Goal: Task Accomplishment & Management: Manage account settings

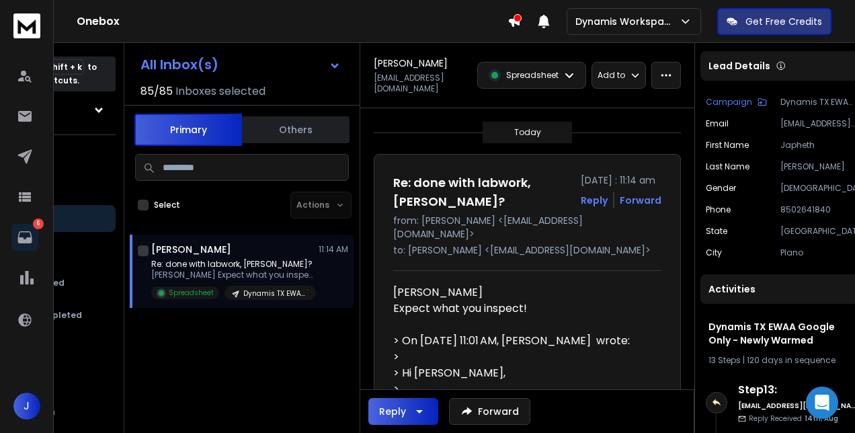
scroll to position [0, 91]
click at [76, 221] on button "Lead" at bounding box center [42, 218] width 145 height 27
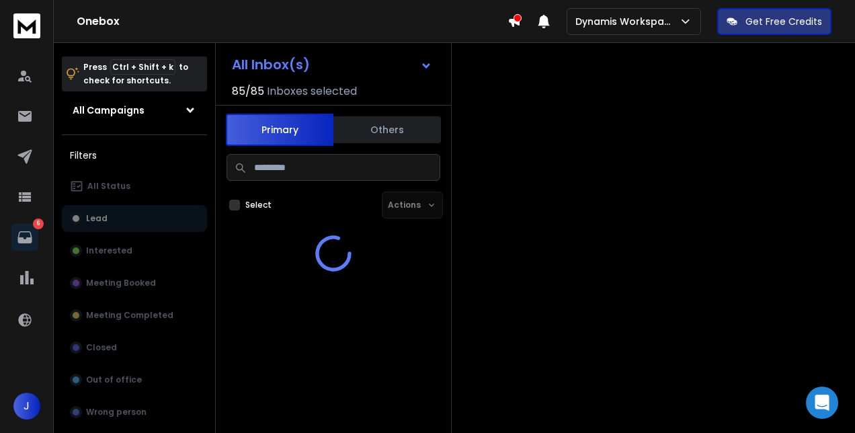
scroll to position [0, 0]
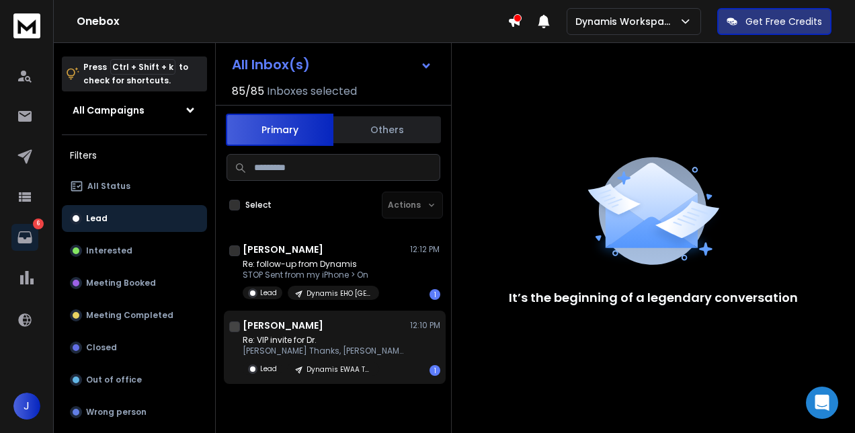
click at [397, 327] on div "[PERSON_NAME] 12:10 PM" at bounding box center [342, 325] width 198 height 13
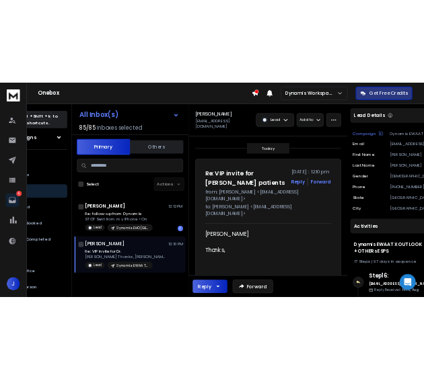
scroll to position [0, 133]
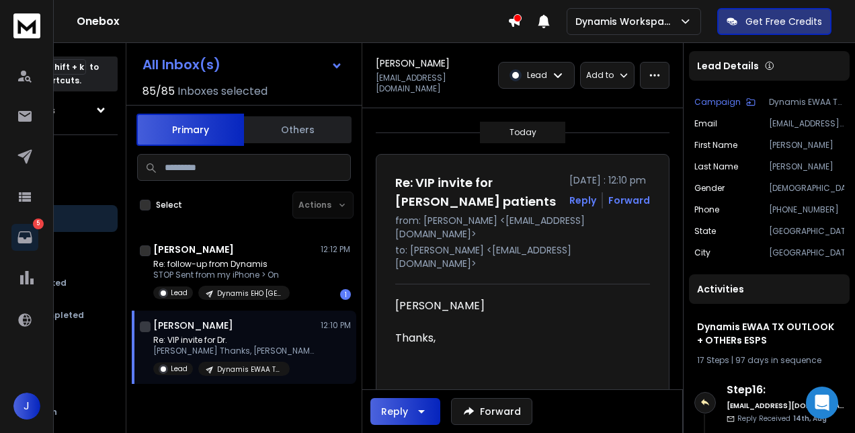
click at [773, 169] on p "[PERSON_NAME]" at bounding box center [806, 166] width 75 height 11
click at [769, 169] on p "[PERSON_NAME]" at bounding box center [806, 166] width 75 height 11
click at [769, 141] on p "[PERSON_NAME]" at bounding box center [806, 145] width 75 height 11
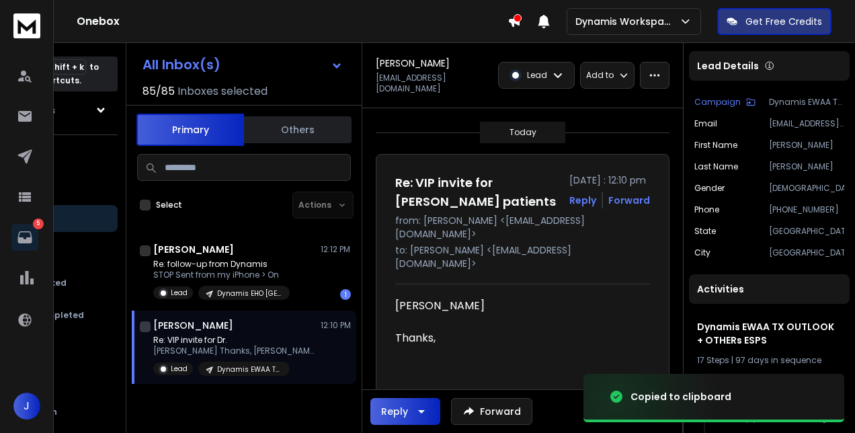
click at [776, 208] on p "[PHONE_NUMBER]" at bounding box center [806, 209] width 75 height 11
click at [553, 71] on icon at bounding box center [558, 75] width 11 height 11
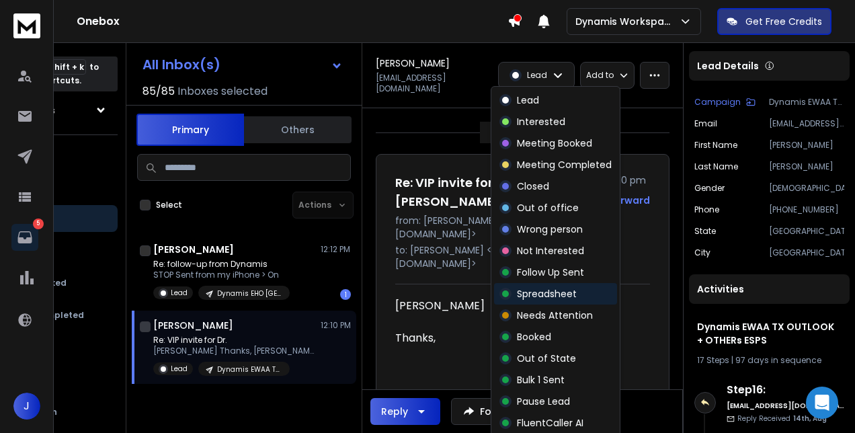
click at [565, 294] on p "Spreadsheet" at bounding box center [547, 293] width 60 height 13
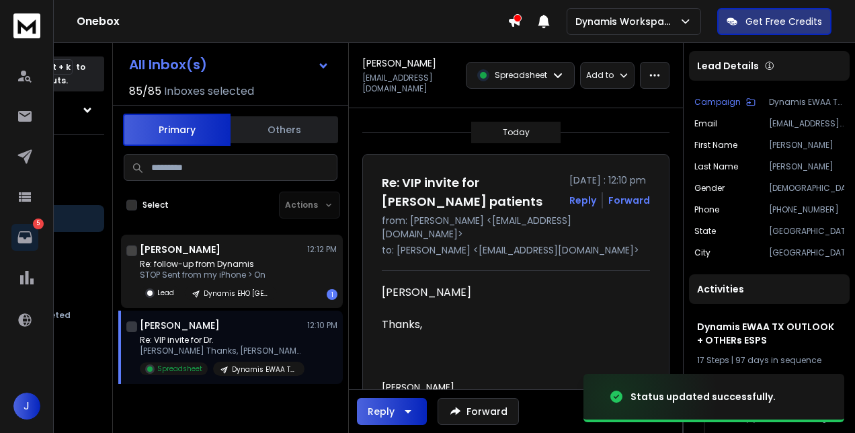
click at [289, 272] on div "Re: follow-up from Dynamis STOP Sent from my iPhone > On Lead Dynamis EHO [GEOG…" at bounding box center [239, 279] width 198 height 41
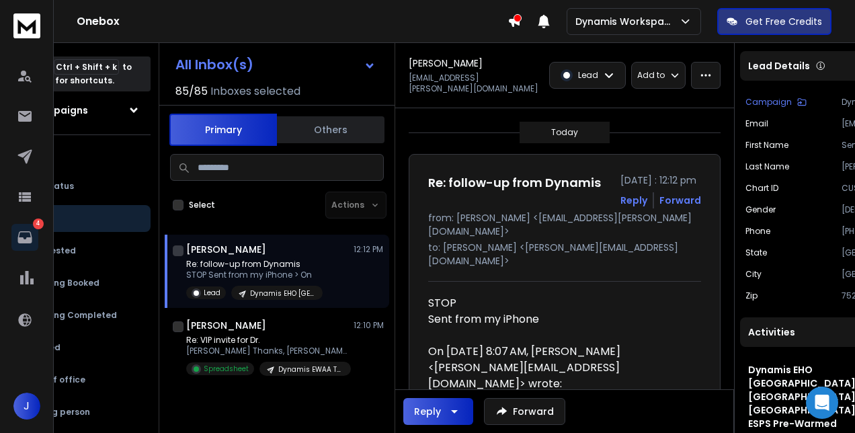
scroll to position [0, 144]
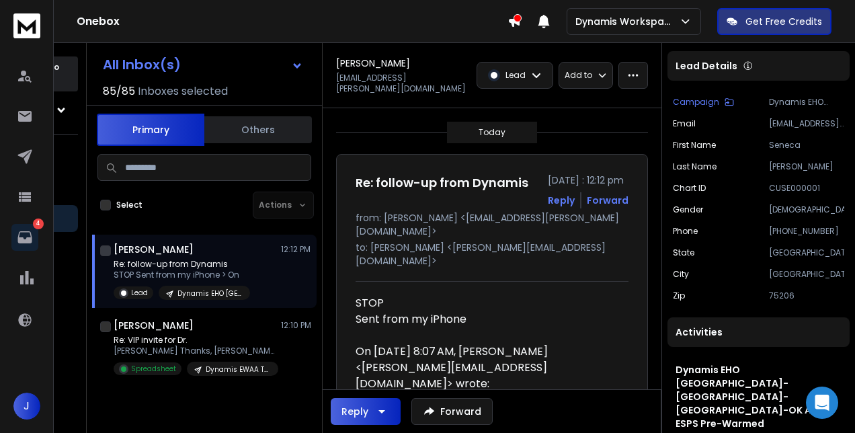
click at [648, 64] on button "button" at bounding box center [634, 75] width 30 height 27
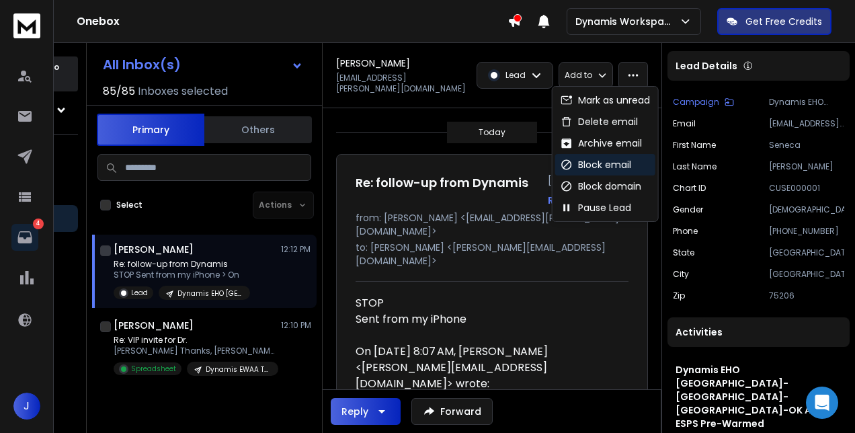
drag, startPoint x: 627, startPoint y: 190, endPoint x: 631, endPoint y: 164, distance: 25.9
click at [631, 164] on div "Mark as unread Delete email Archive email Block email Block domain Pause Lead" at bounding box center [605, 154] width 107 height 136
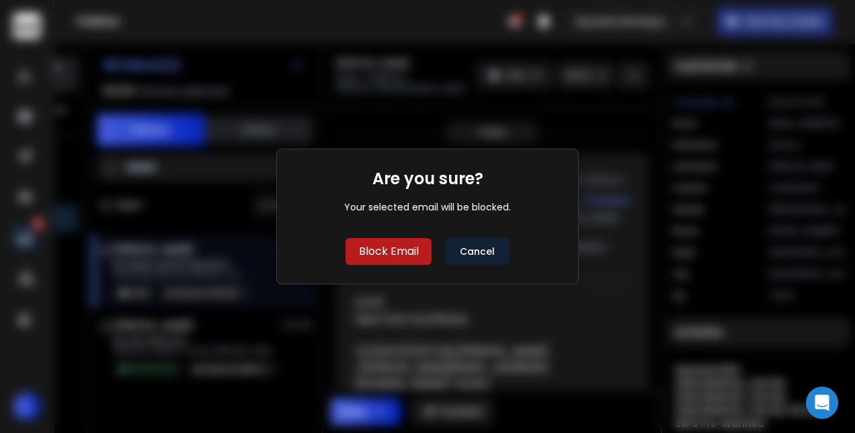
click at [404, 249] on button "Block Email" at bounding box center [389, 251] width 86 height 27
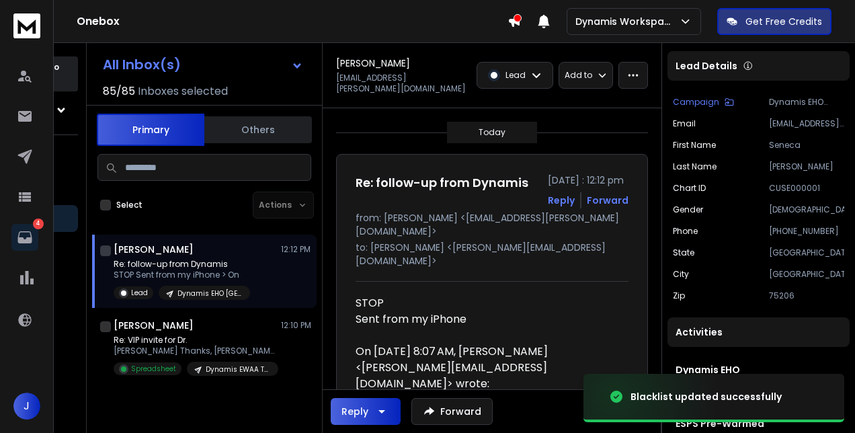
click at [639, 69] on icon "button" at bounding box center [633, 75] width 12 height 12
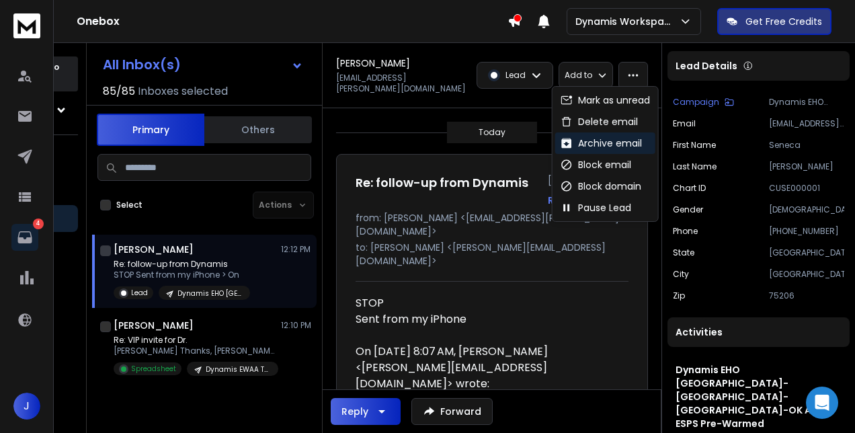
click at [622, 147] on div "Archive email" at bounding box center [601, 142] width 81 height 13
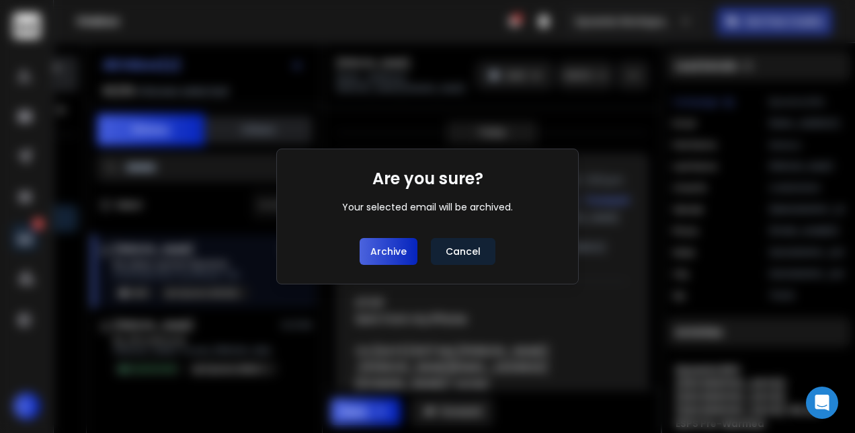
click at [402, 255] on p "archive" at bounding box center [388, 251] width 36 height 13
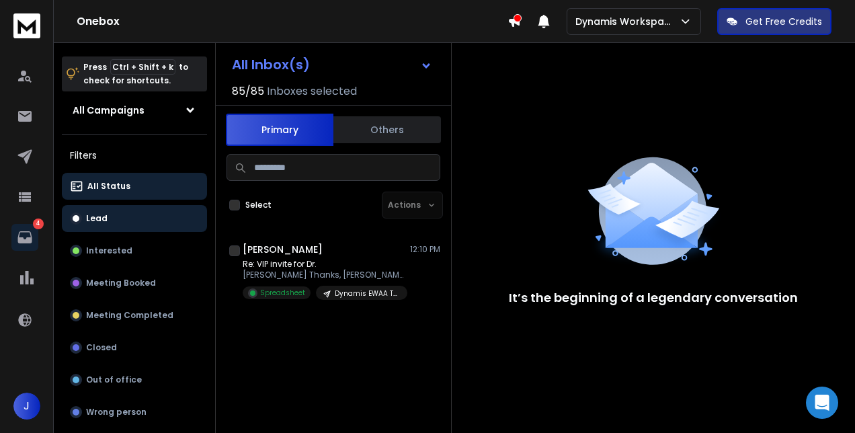
click at [120, 194] on button "All Status" at bounding box center [134, 186] width 145 height 27
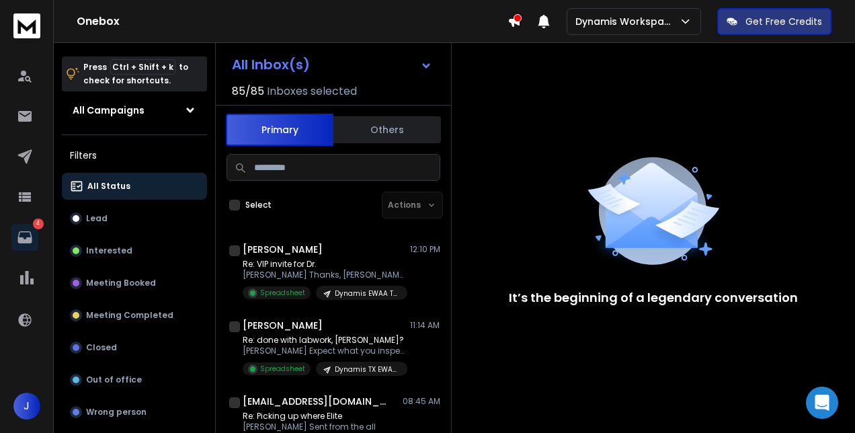
click at [147, 230] on button "Lead" at bounding box center [134, 218] width 145 height 27
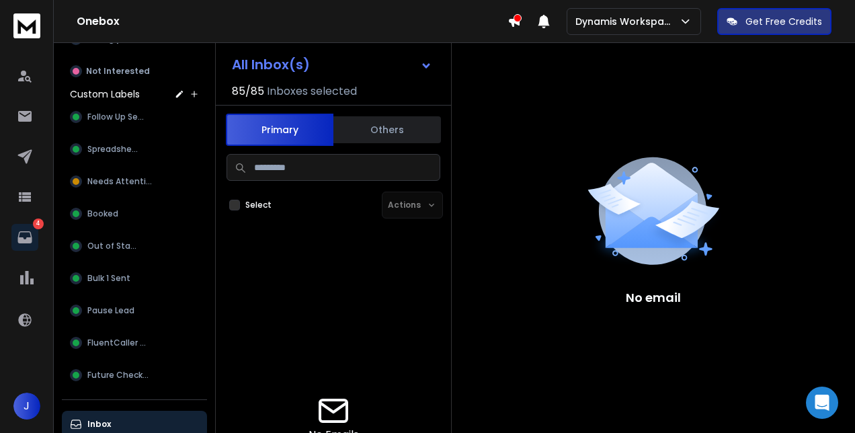
scroll to position [458, 0]
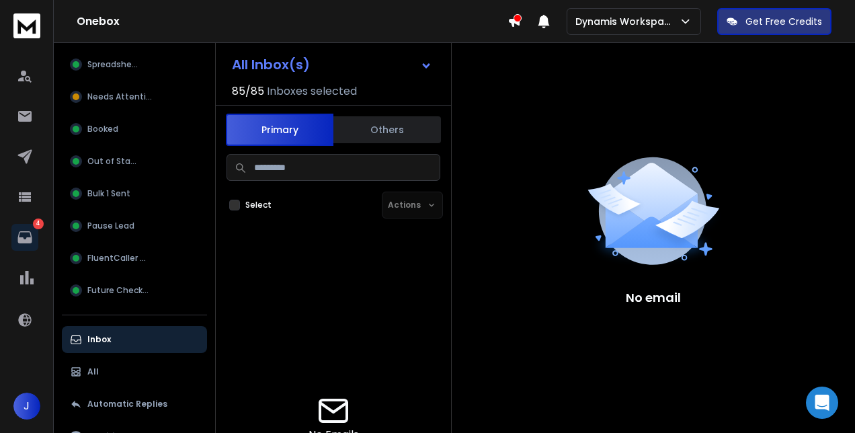
click at [157, 129] on button "Booked" at bounding box center [134, 129] width 145 height 27
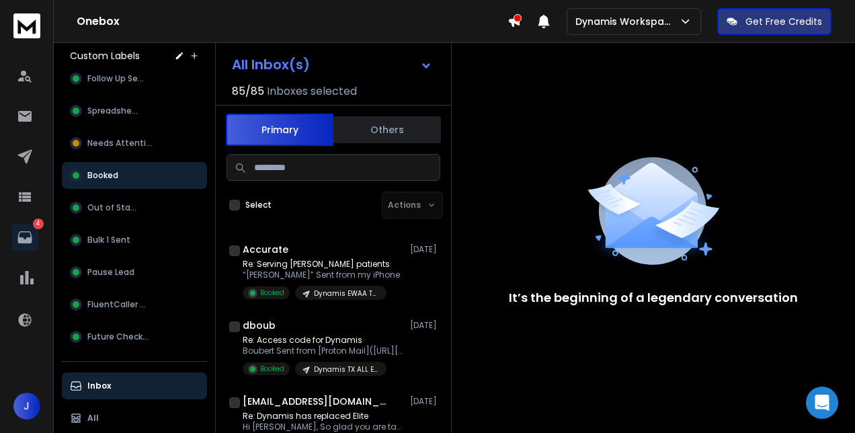
scroll to position [391, 0]
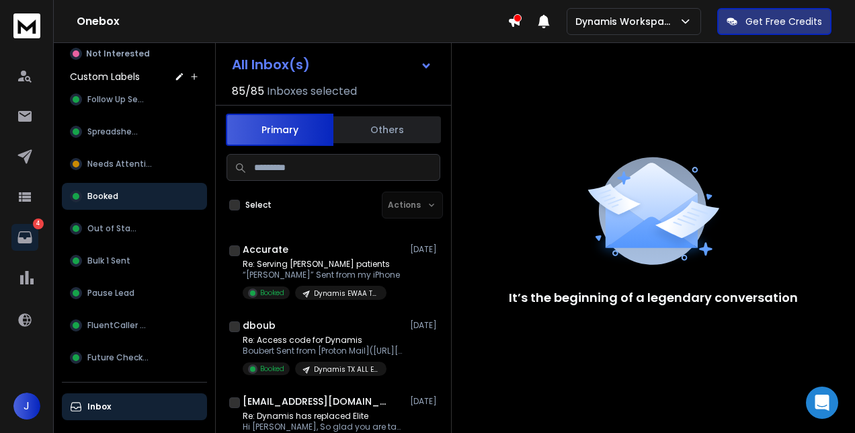
click at [129, 172] on button "Needs Attention" at bounding box center [134, 164] width 145 height 27
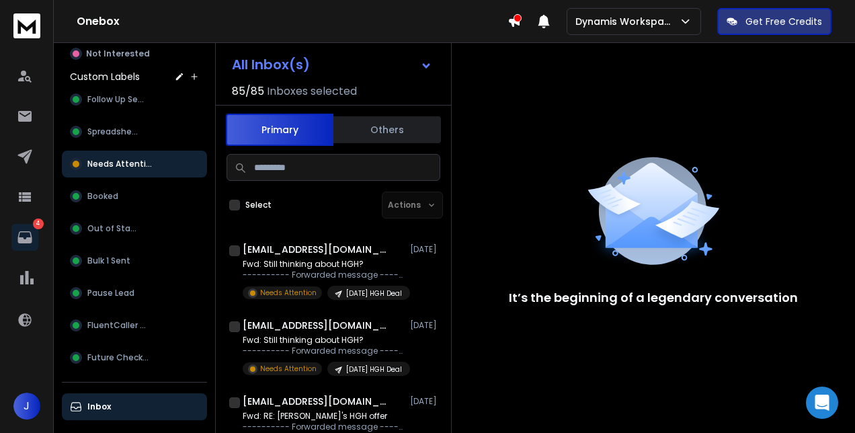
click at [120, 195] on button "Booked" at bounding box center [134, 196] width 145 height 27
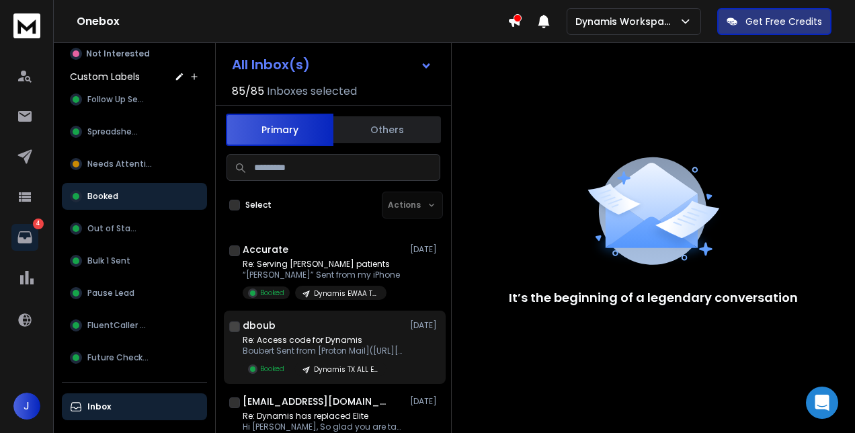
scroll to position [67, 0]
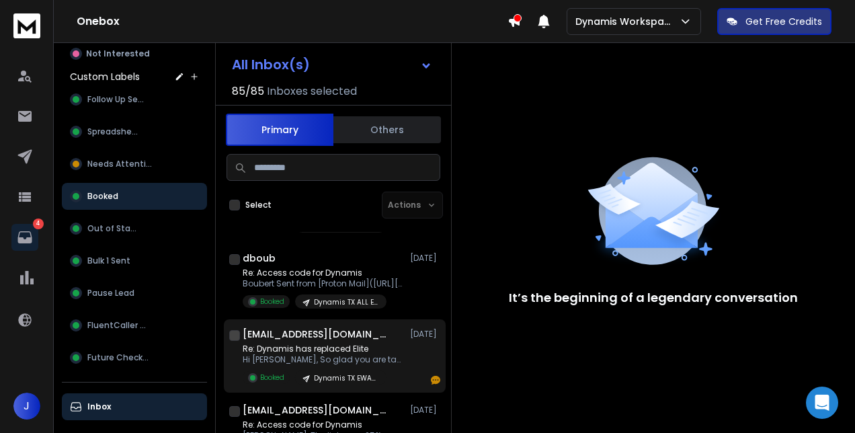
click at [379, 344] on p "Re: Dynamis has replaced Elite" at bounding box center [323, 349] width 161 height 11
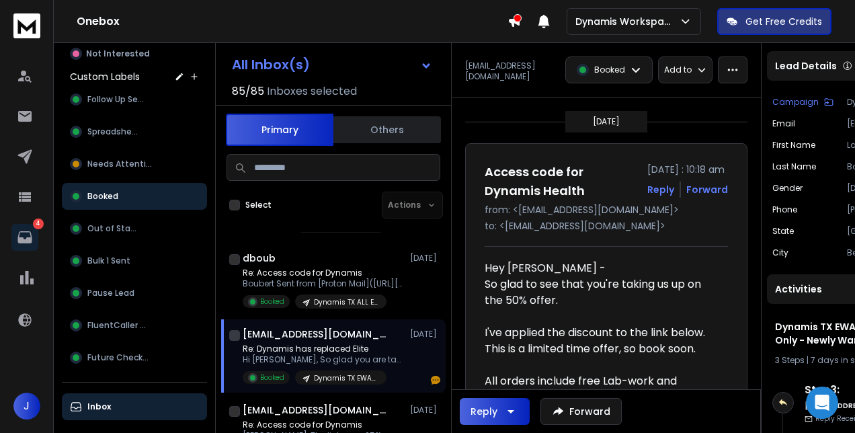
click at [625, 73] on p "Booked" at bounding box center [609, 70] width 31 height 11
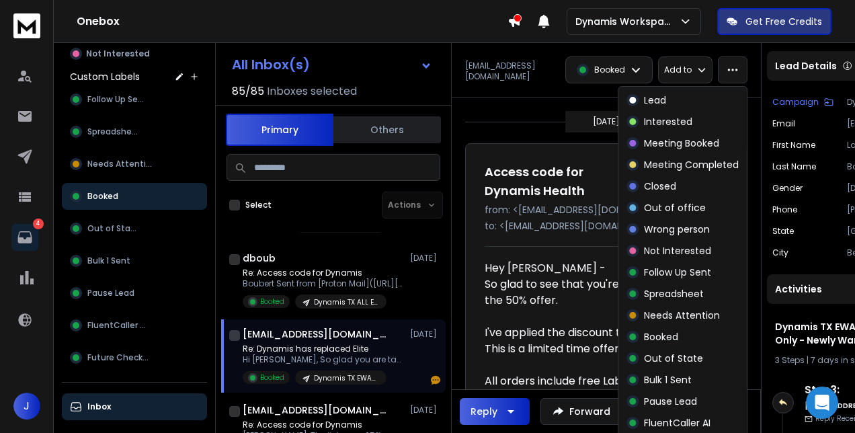
click at [625, 73] on p "Booked" at bounding box center [609, 70] width 31 height 11
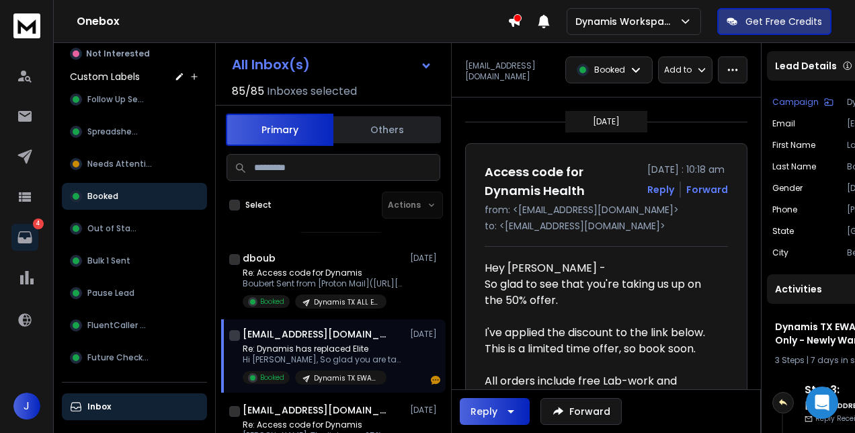
click at [136, 136] on span "Spreadsheet" at bounding box center [114, 131] width 54 height 11
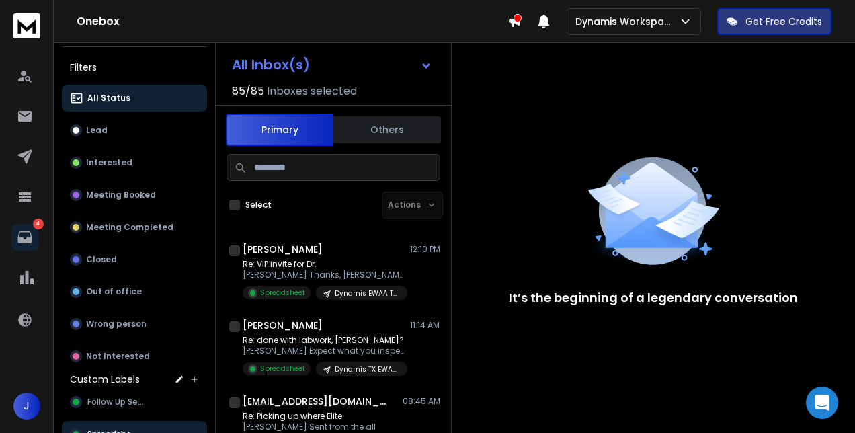
scroll to position [0, 0]
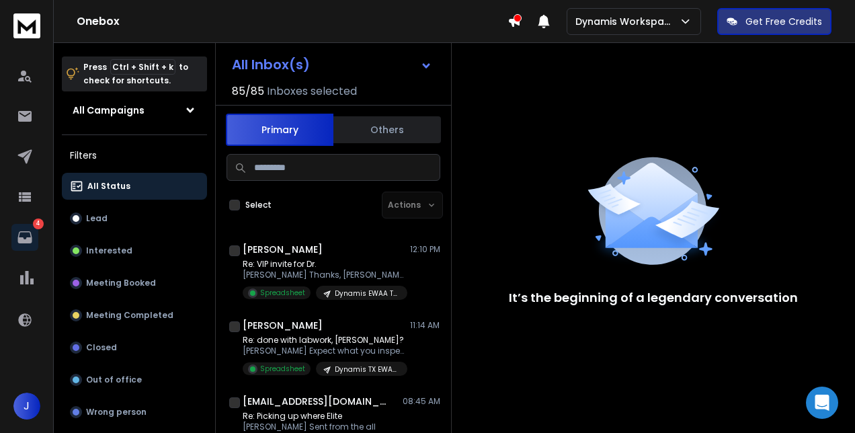
click at [123, 178] on button "All Status" at bounding box center [134, 186] width 145 height 27
click at [149, 215] on button "Lead" at bounding box center [134, 218] width 145 height 27
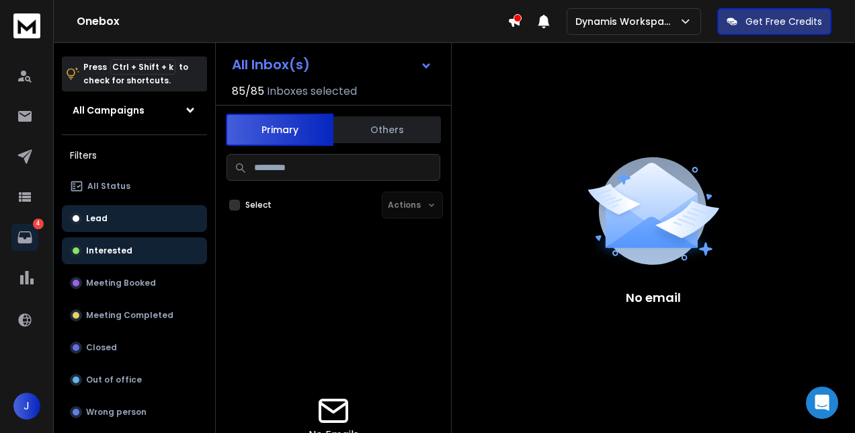
click at [151, 247] on button "Interested" at bounding box center [134, 250] width 145 height 27
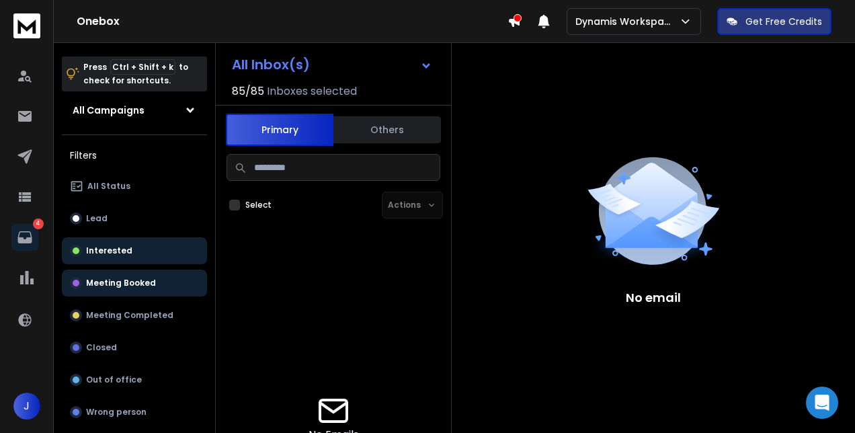
click at [134, 290] on button "Meeting Booked" at bounding box center [134, 283] width 145 height 27
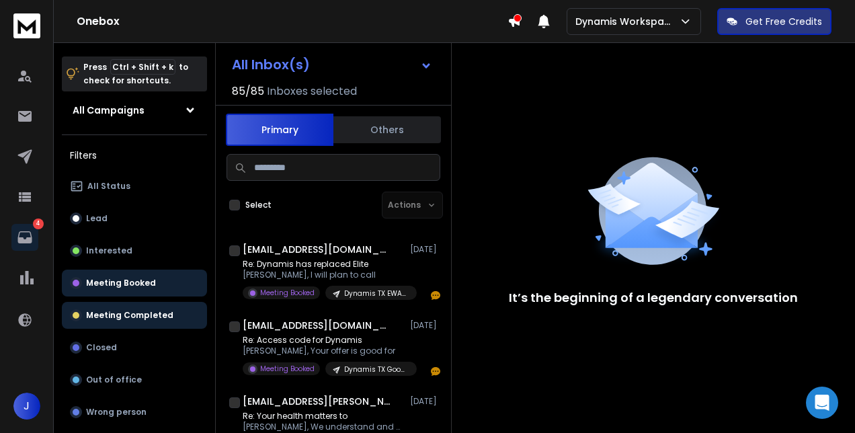
click at [124, 320] on p "Meeting Completed" at bounding box center [129, 315] width 87 height 11
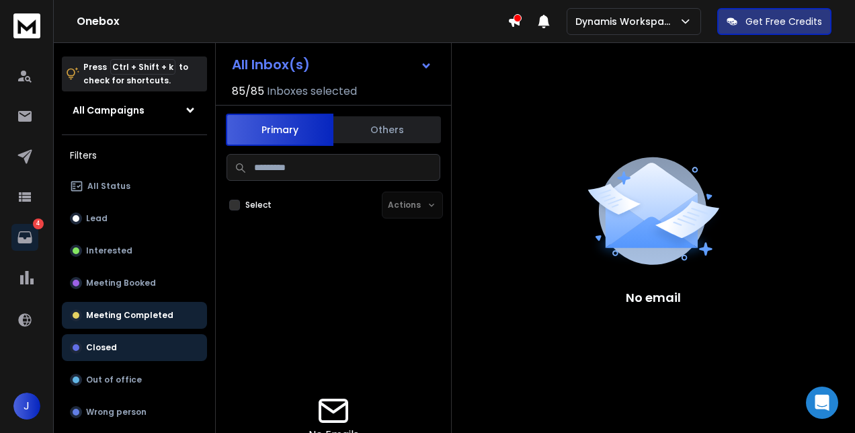
click at [109, 353] on div "Closed" at bounding box center [93, 348] width 47 height 12
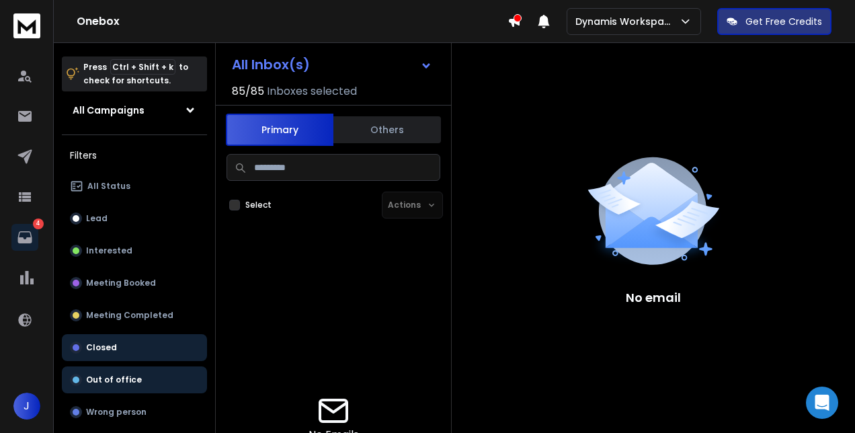
click at [157, 381] on button "Out of office" at bounding box center [134, 379] width 145 height 27
click at [148, 412] on button "Wrong person" at bounding box center [134, 412] width 145 height 27
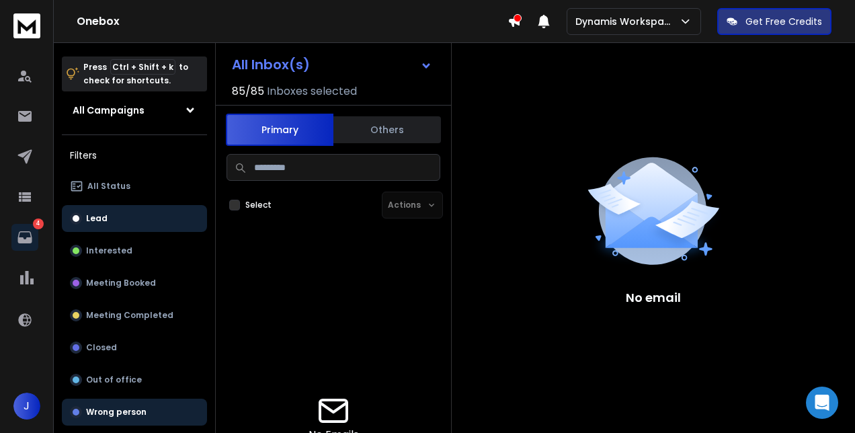
click at [168, 217] on button "Lead" at bounding box center [134, 218] width 145 height 27
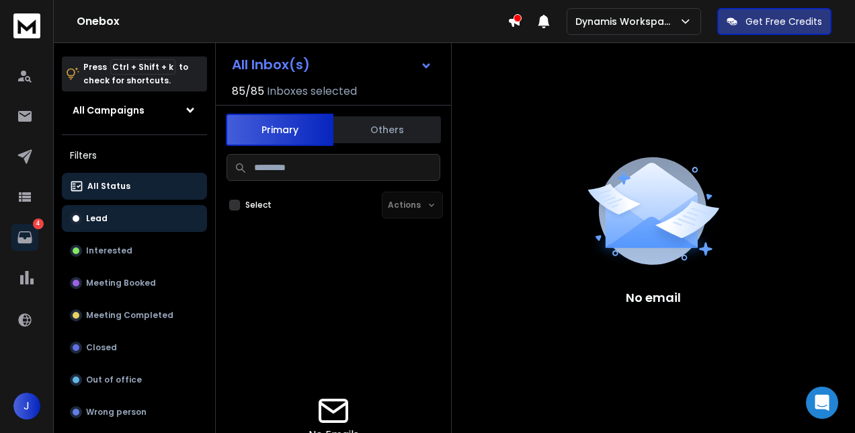
click at [153, 182] on button "All Status" at bounding box center [134, 186] width 145 height 27
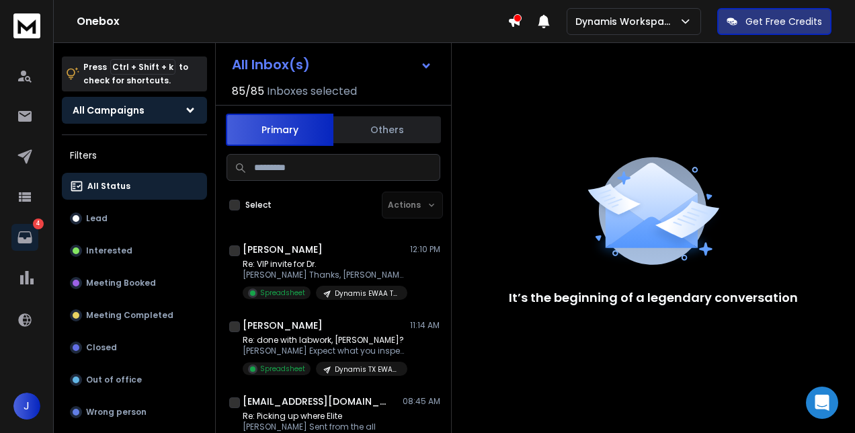
click at [190, 112] on icon at bounding box center [190, 110] width 12 height 12
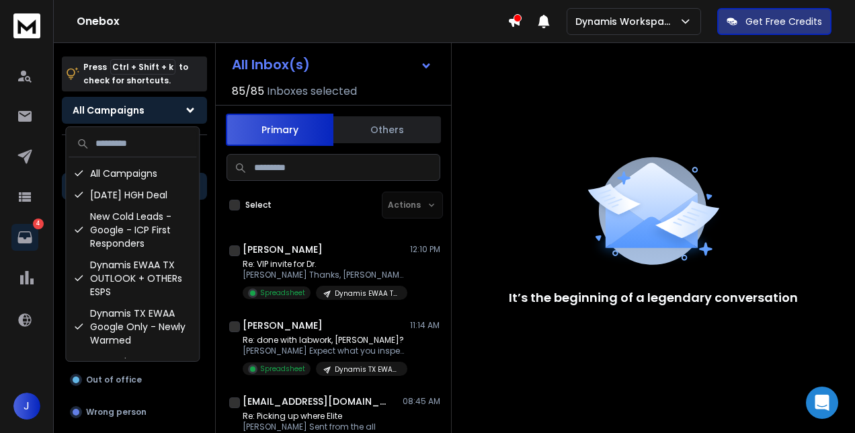
click at [190, 112] on icon at bounding box center [190, 110] width 12 height 12
click at [184, 102] on button "All Campaigns" at bounding box center [134, 110] width 145 height 27
click at [207, 138] on div "Press Ctrl + Shift + k to check for shortcuts. All Campaigns All Campaigns Filt…" at bounding box center [134, 259] width 161 height 433
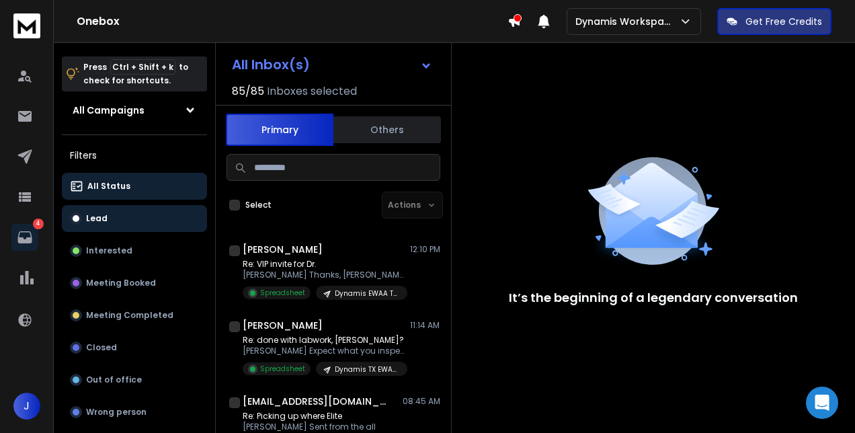
click at [149, 225] on button "Lead" at bounding box center [134, 218] width 145 height 27
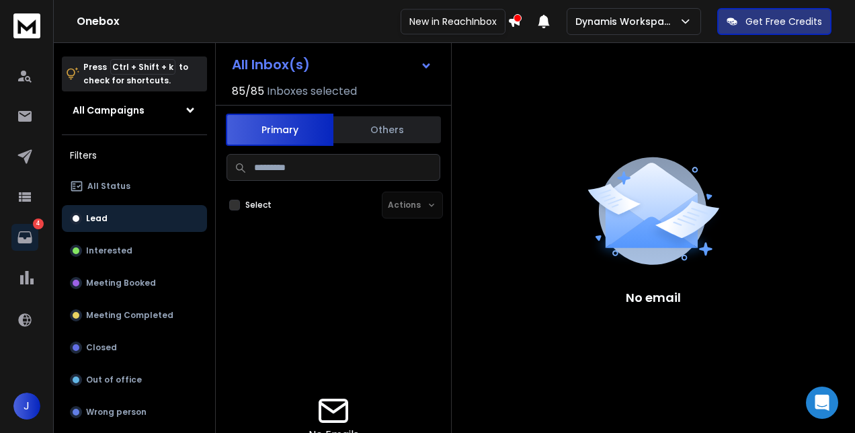
click at [521, 26] on icon at bounding box center [514, 21] width 13 height 13
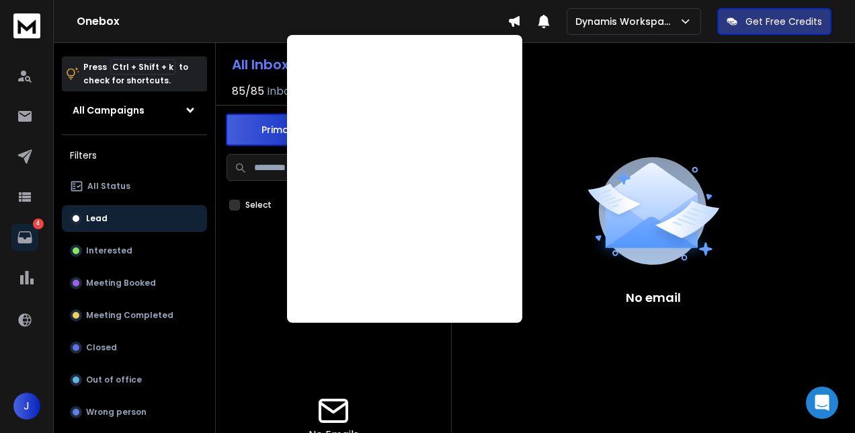
click at [633, 182] on icon at bounding box center [652, 194] width 92 height 63
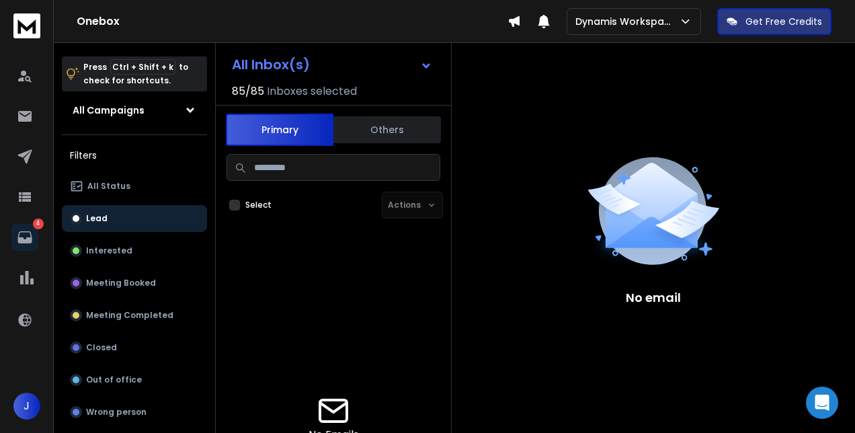
click at [126, 229] on button "Lead" at bounding box center [134, 218] width 145 height 27
